Goal: Task Accomplishment & Management: Manage account settings

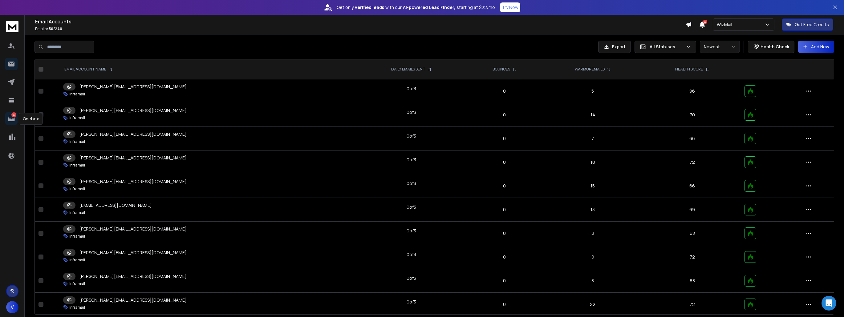
click at [13, 123] on link "67" at bounding box center [11, 118] width 12 height 12
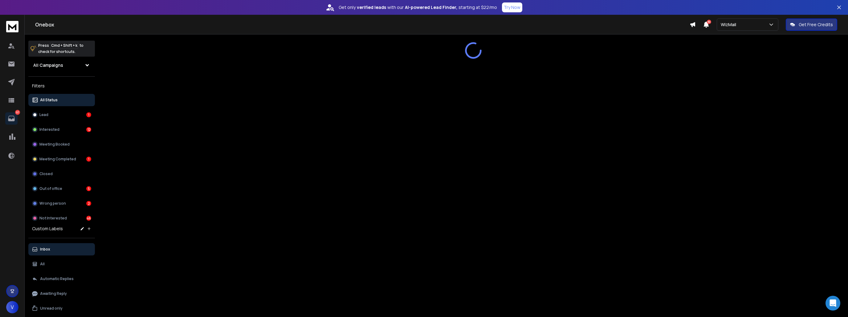
click at [3, 105] on div "67 V" at bounding box center [12, 167] width 25 height 305
click at [7, 102] on link at bounding box center [11, 100] width 12 height 12
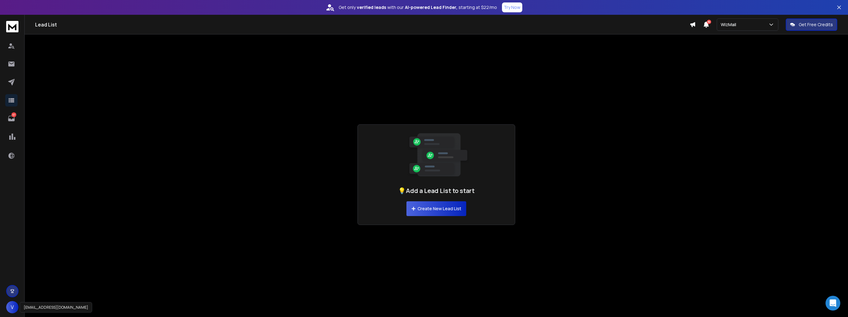
click at [11, 312] on span "V" at bounding box center [12, 307] width 12 height 12
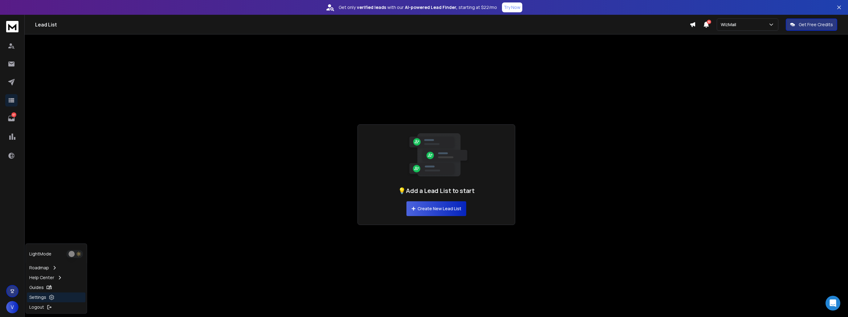
click at [31, 295] on p "Settings" at bounding box center [37, 298] width 17 height 6
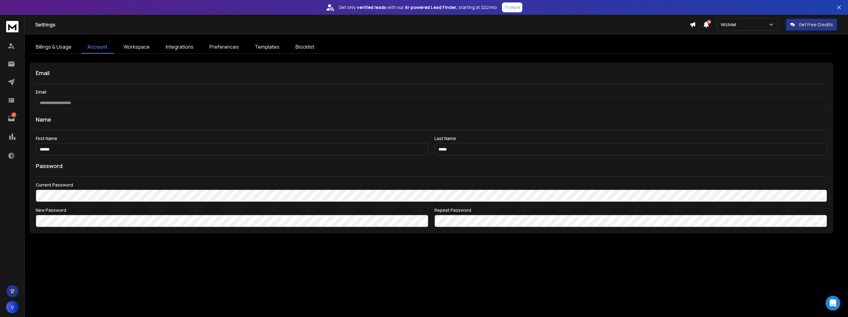
click at [136, 48] on link "Workspace" at bounding box center [136, 47] width 39 height 13
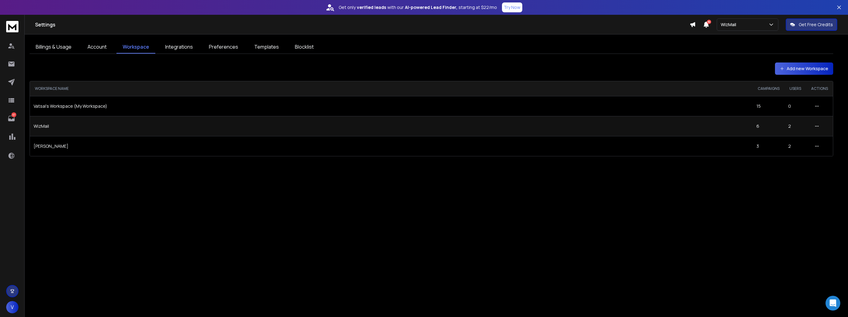
click at [100, 129] on td "WizMail" at bounding box center [391, 126] width 723 height 20
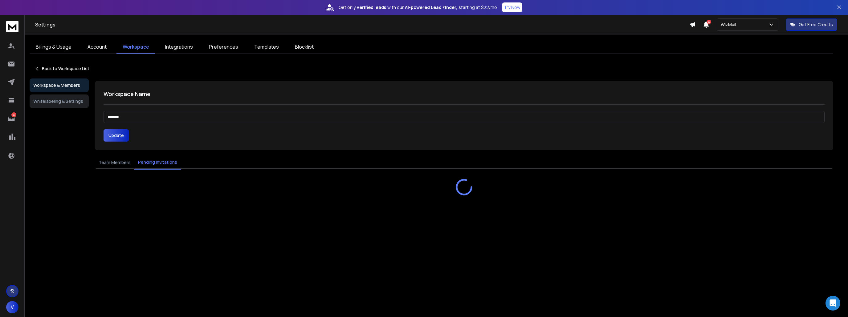
click at [153, 166] on button "Pending Invitations" at bounding box center [157, 163] width 47 height 14
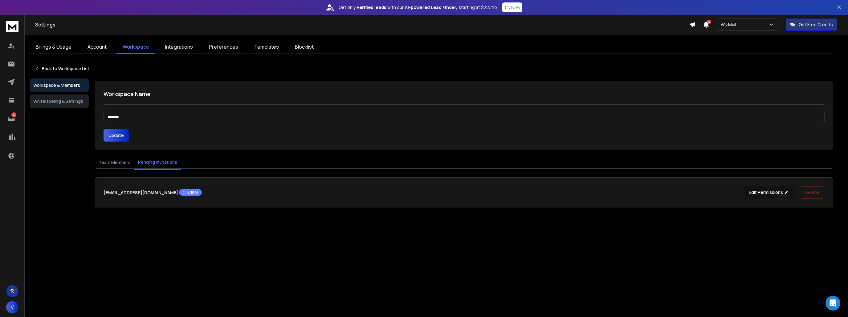
click at [121, 162] on button "Team Members" at bounding box center [114, 163] width 39 height 14
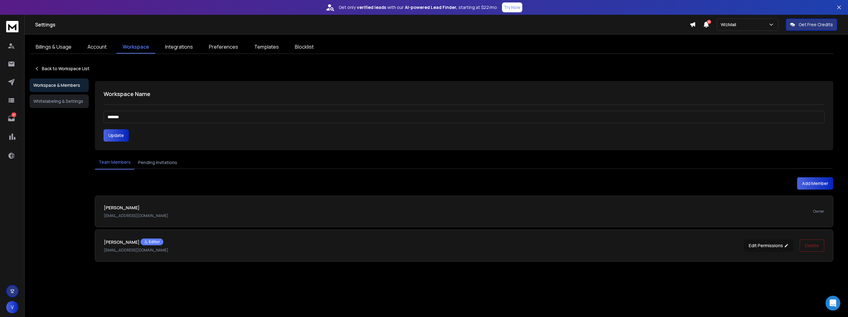
click at [141, 163] on button "Pending Invitations" at bounding box center [157, 163] width 47 height 14
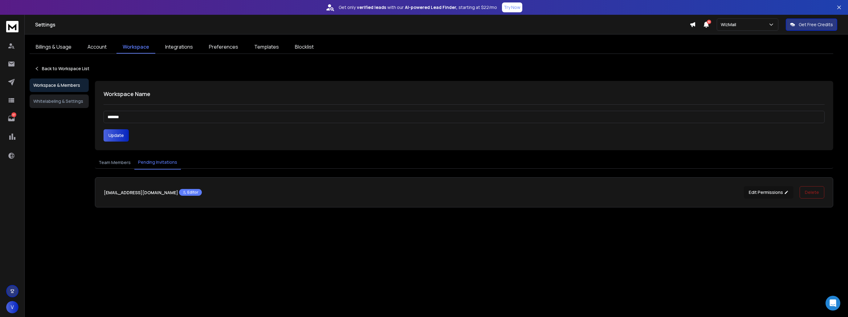
click at [141, 193] on h1 "[EMAIL_ADDRESS][DOMAIN_NAME] Editor" at bounding box center [153, 192] width 98 height 7
click at [148, 182] on div "[EMAIL_ADDRESS][DOMAIN_NAME] Editor Edit Permissions Delete" at bounding box center [464, 193] width 738 height 30
click at [167, 196] on div "[EMAIL_ADDRESS][DOMAIN_NAME] Editor Edit Permissions Delete" at bounding box center [464, 192] width 721 height 12
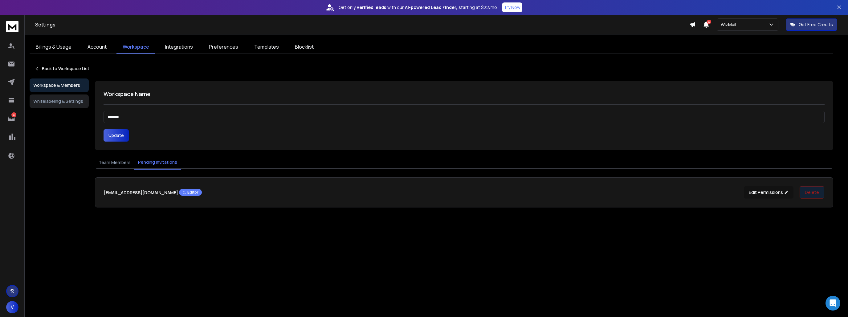
click at [818, 194] on button "Delete" at bounding box center [812, 192] width 25 height 12
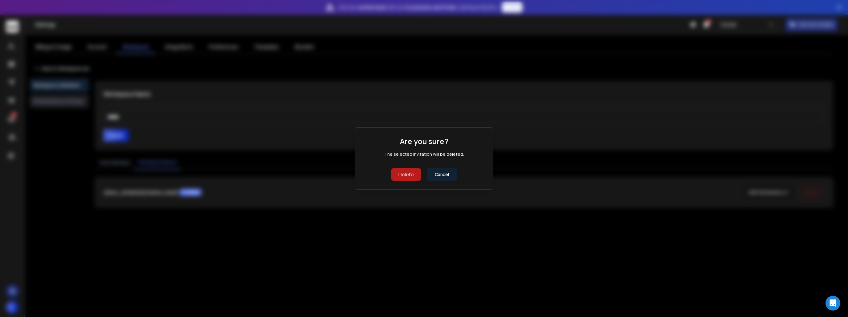
click at [416, 176] on button "Delete" at bounding box center [406, 175] width 30 height 12
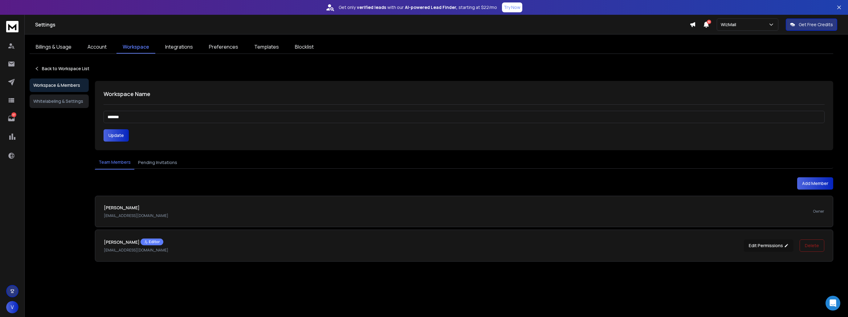
click at [121, 164] on button "Team Members" at bounding box center [114, 163] width 39 height 14
click at [822, 185] on button "Add Member" at bounding box center [815, 184] width 36 height 12
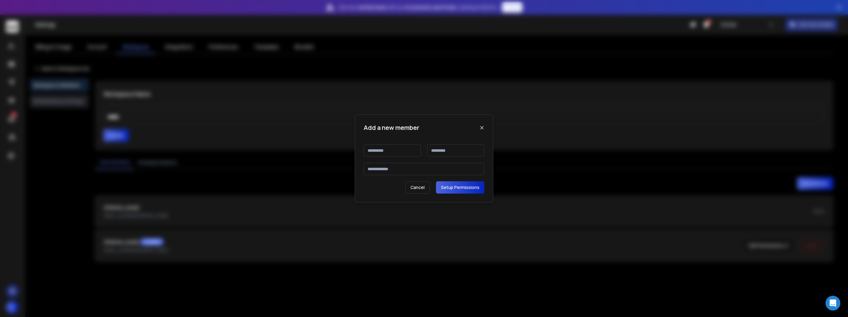
click at [410, 150] on input at bounding box center [392, 151] width 57 height 12
type input "***"
click at [389, 172] on input at bounding box center [424, 169] width 121 height 12
paste input "**********"
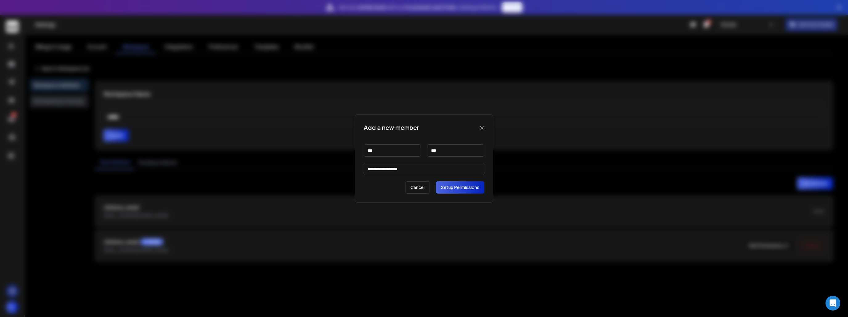
type input "**********"
click at [456, 189] on button "Setup Permissions" at bounding box center [460, 188] width 48 height 12
click at [456, 188] on button "Setup Permissions" at bounding box center [460, 188] width 48 height 12
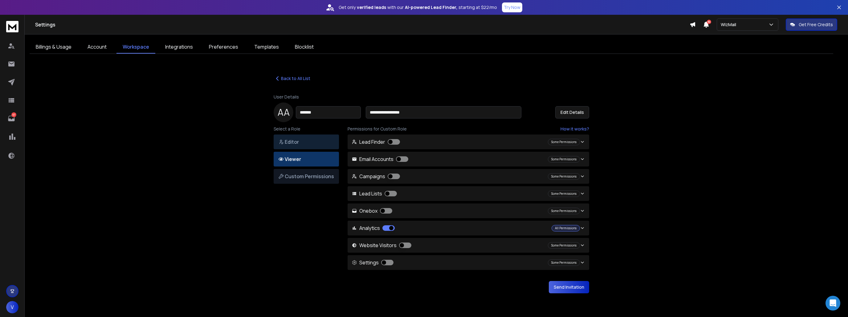
click at [283, 137] on div "Editor" at bounding box center [306, 142] width 65 height 15
click at [319, 145] on p "Editor" at bounding box center [306, 141] width 55 height 7
click at [283, 145] on button "Editor" at bounding box center [280, 141] width 5 height 15
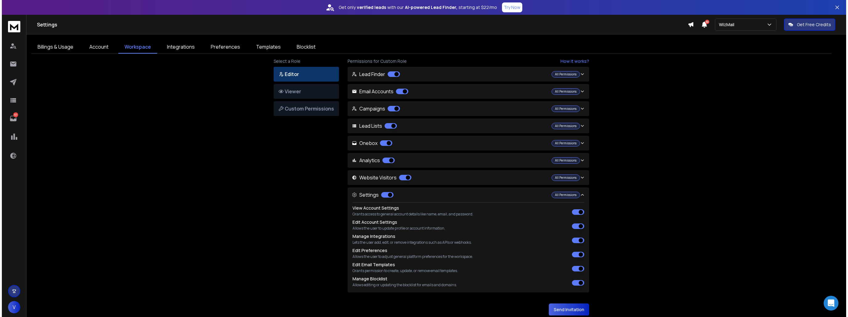
scroll to position [80, 0]
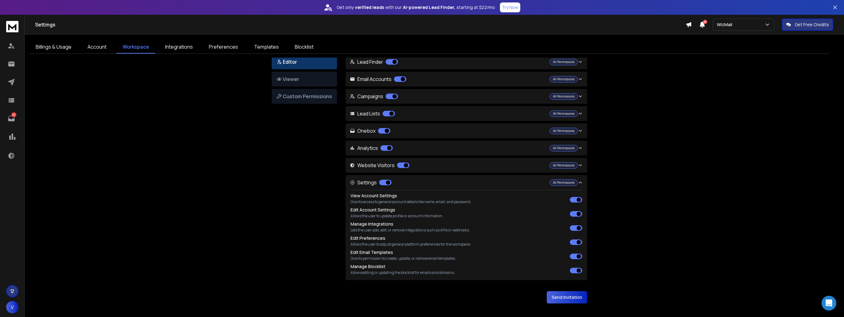
click at [571, 294] on button "Send Invitation" at bounding box center [567, 298] width 40 height 12
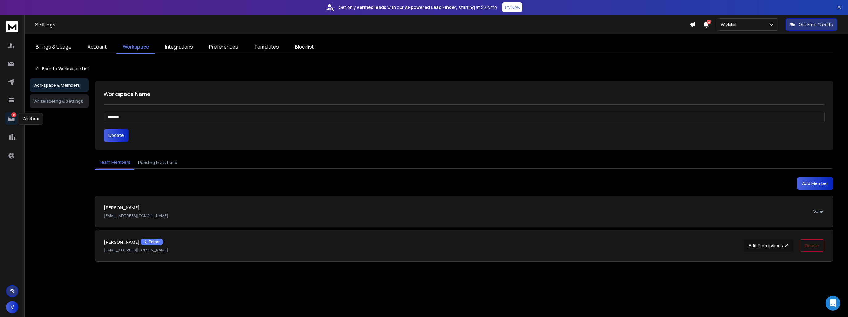
click at [10, 118] on icon at bounding box center [11, 118] width 7 height 7
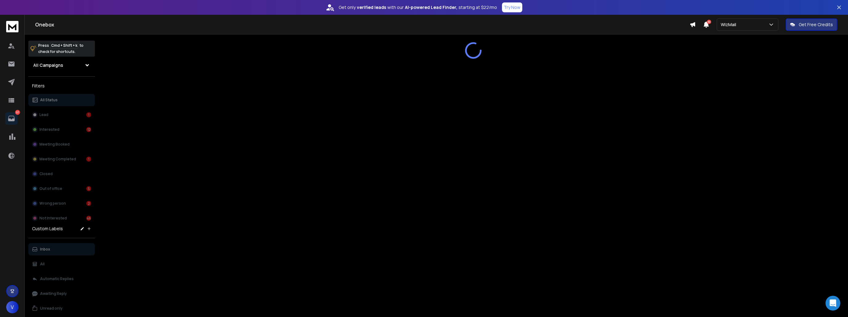
click at [835, 9] on div "Get only verified leads with our AI-powered Lead Finder, starting at $22/mo Try…" at bounding box center [424, 7] width 848 height 15
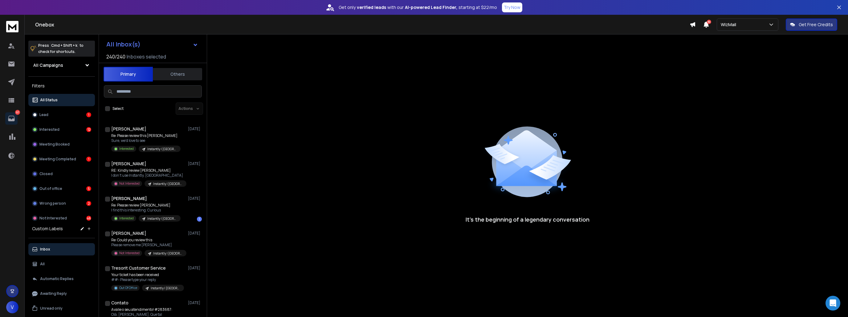
click at [839, 8] on icon at bounding box center [839, 8] width 6 height 6
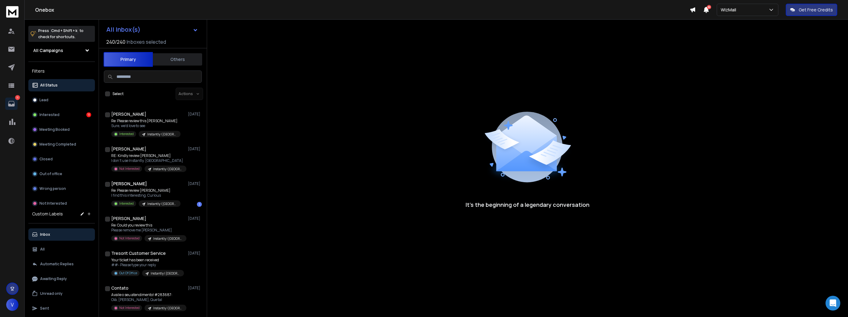
click at [300, 63] on div "It’s the beginning of a legendary conversation" at bounding box center [527, 155] width 641 height 270
click at [10, 68] on icon at bounding box center [11, 67] width 6 height 6
